Goal: Check status: Check status

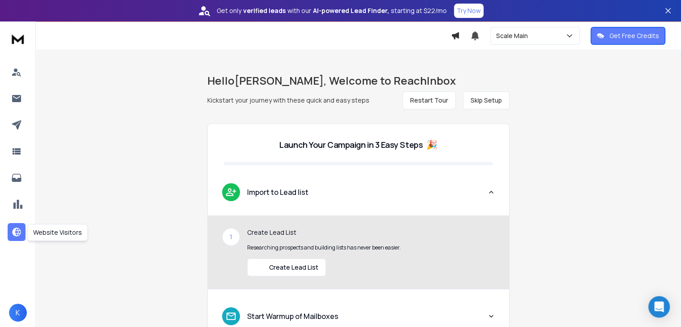
click at [18, 229] on icon at bounding box center [16, 231] width 9 height 9
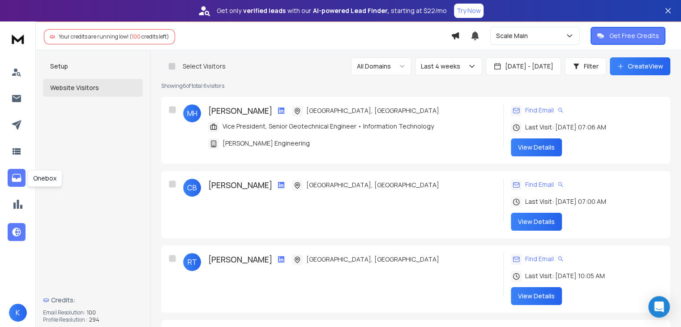
click at [13, 174] on icon at bounding box center [16, 178] width 9 height 8
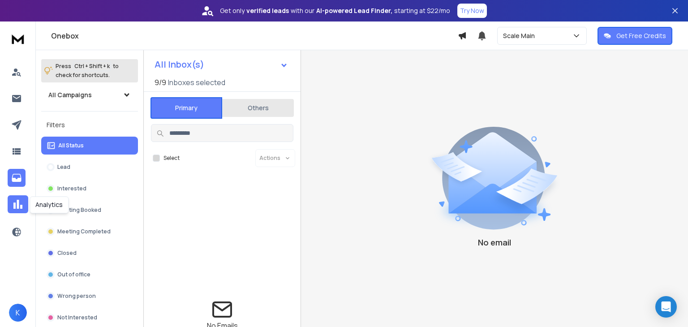
click at [9, 203] on link at bounding box center [18, 204] width 21 height 21
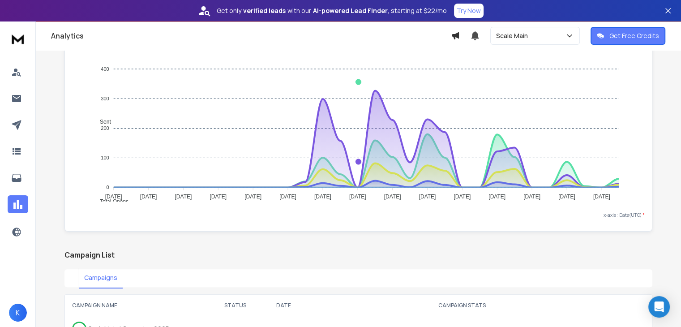
scroll to position [200, 0]
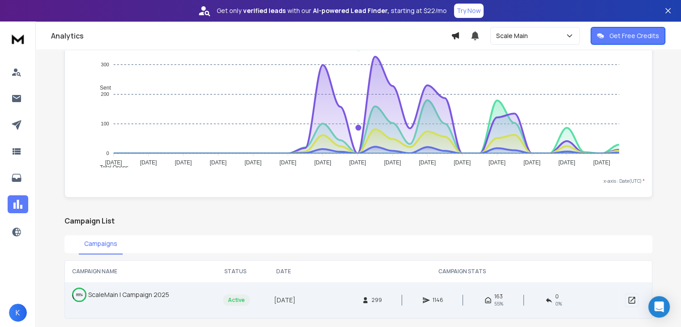
click at [111, 288] on td "89 % ScaleMain | Campaign 2025" at bounding box center [136, 294] width 143 height 25
click at [80, 294] on p "89 %" at bounding box center [79, 294] width 7 height 9
click at [112, 291] on td "89 % ScaleMain | Campaign 2025" at bounding box center [136, 294] width 143 height 25
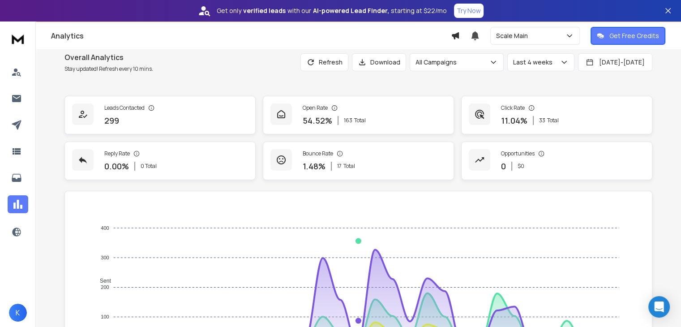
scroll to position [0, 0]
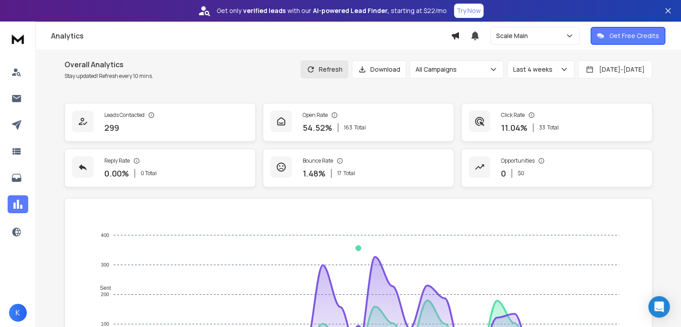
click at [300, 70] on button "Refresh" at bounding box center [324, 69] width 48 height 18
click at [489, 70] on icon at bounding box center [493, 69] width 9 height 9
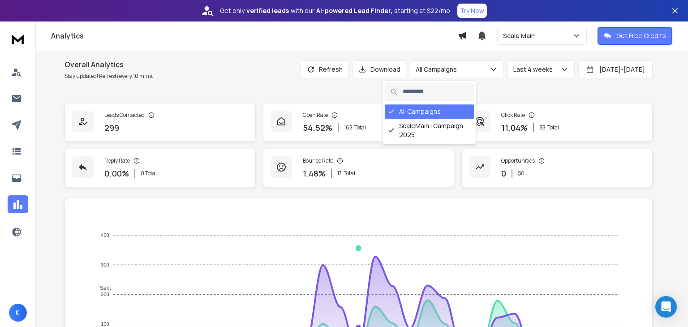
click at [409, 116] on div "All Campaigns" at bounding box center [430, 111] width 90 height 14
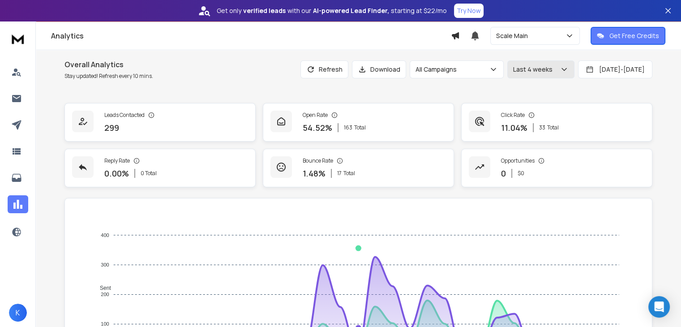
click at [560, 68] on icon "button" at bounding box center [564, 69] width 9 height 9
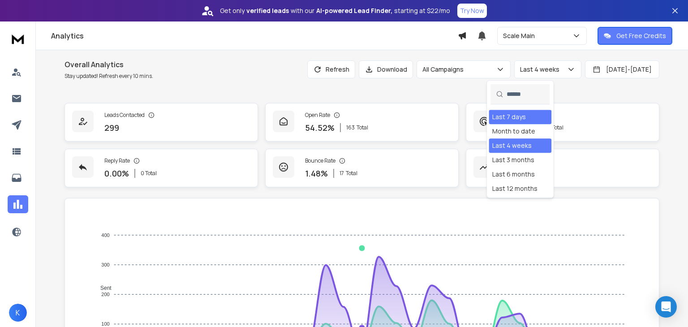
click at [515, 118] on div "Last 7 days" at bounding box center [509, 116] width 34 height 9
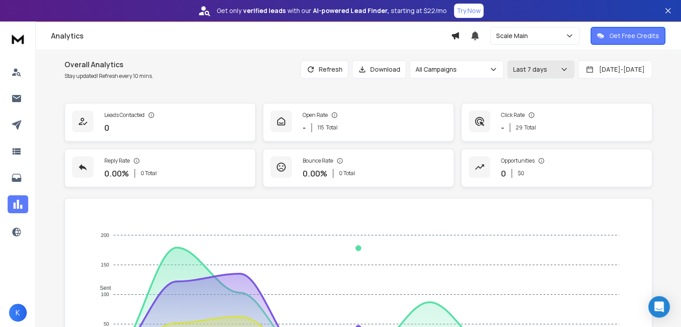
click at [560, 69] on icon "button" at bounding box center [564, 69] width 9 height 9
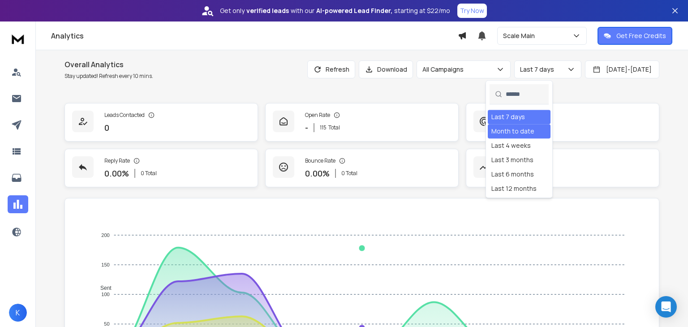
click at [513, 131] on div "Month to date" at bounding box center [512, 131] width 43 height 9
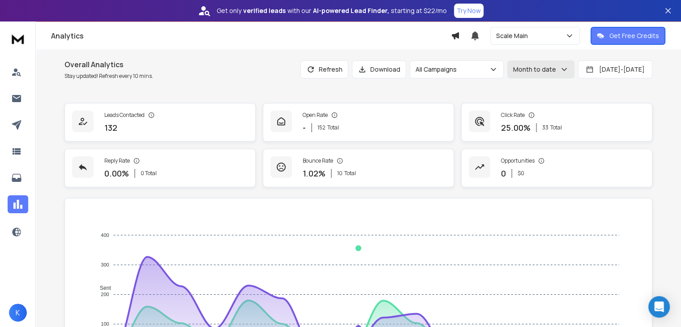
click at [560, 67] on icon "button" at bounding box center [564, 69] width 9 height 9
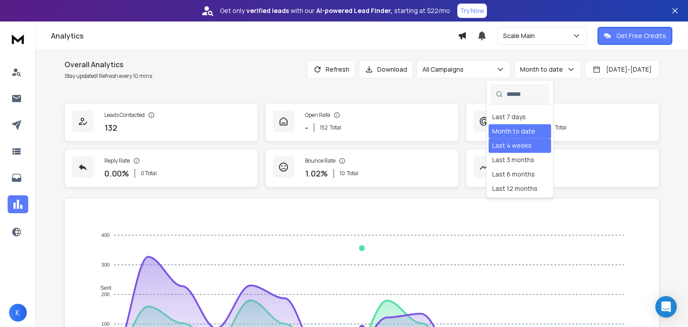
click at [511, 146] on div "Last 4 weeks" at bounding box center [511, 145] width 39 height 9
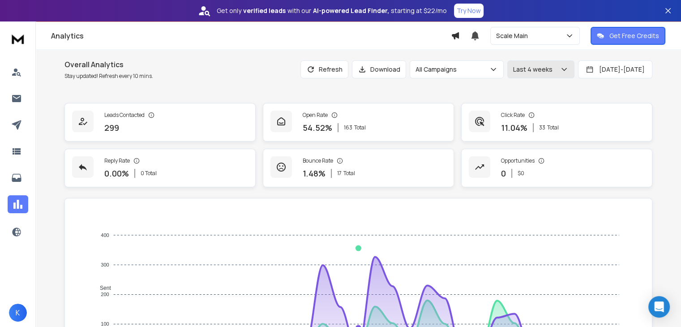
click at [560, 67] on icon "button" at bounding box center [564, 69] width 9 height 9
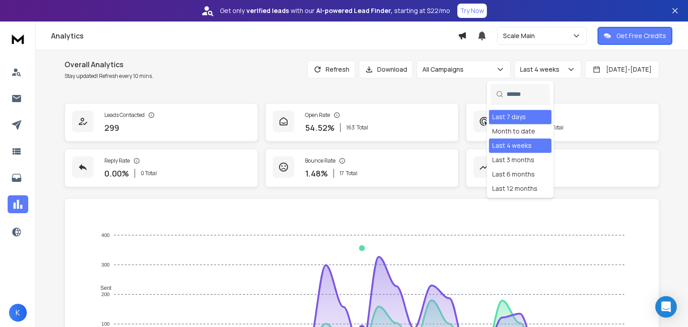
click at [511, 116] on div "Last 7 days" at bounding box center [509, 116] width 34 height 9
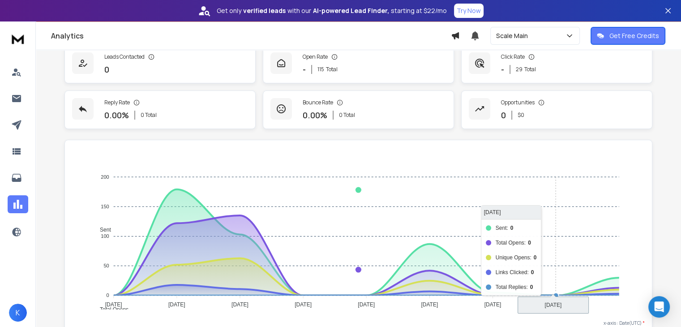
scroll to position [134, 0]
